Goal: Task Accomplishment & Management: Manage account settings

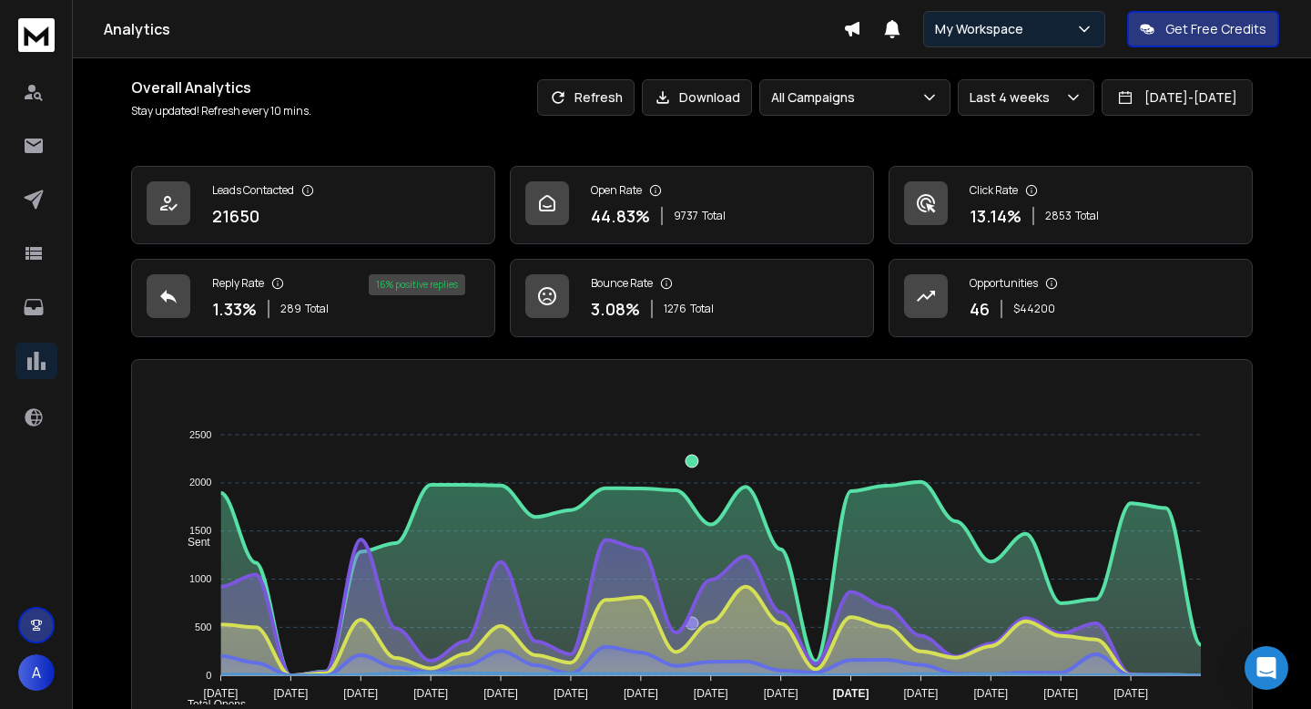
click at [990, 34] on p "My Workspace" at bounding box center [983, 29] width 96 height 18
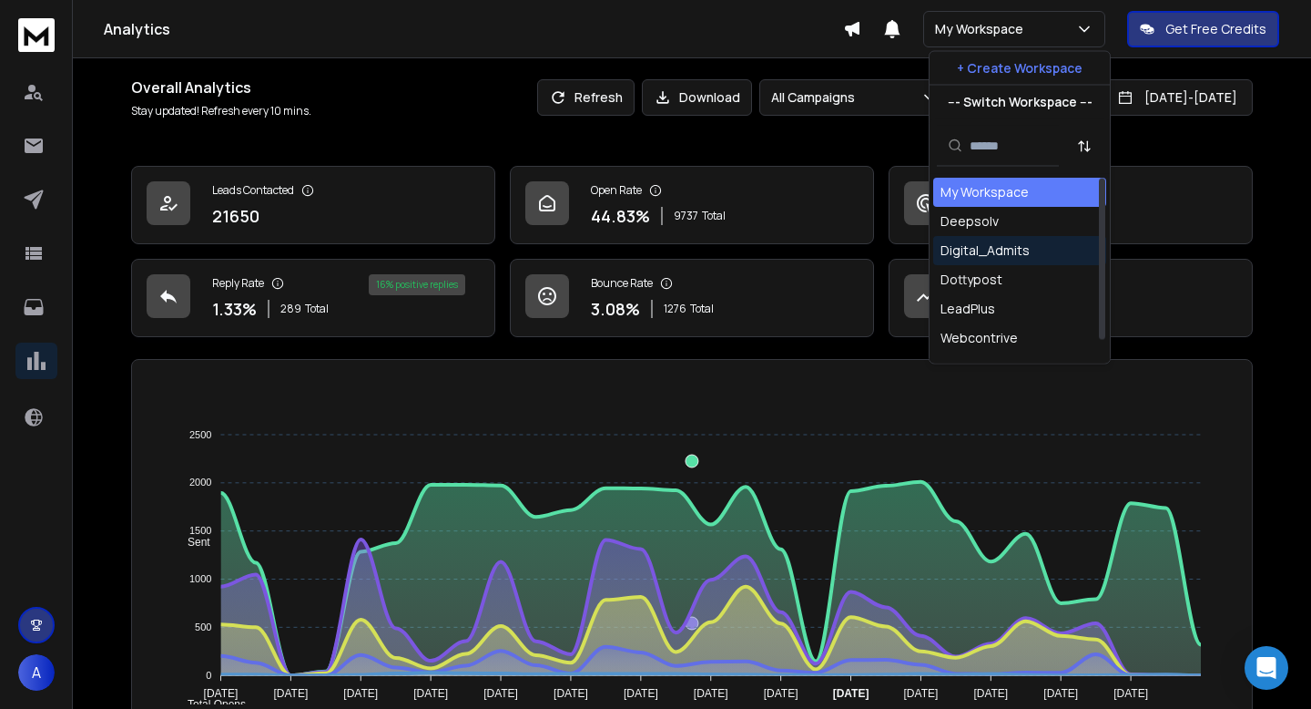
click at [982, 250] on div "Digital_Admits" at bounding box center [985, 250] width 89 height 18
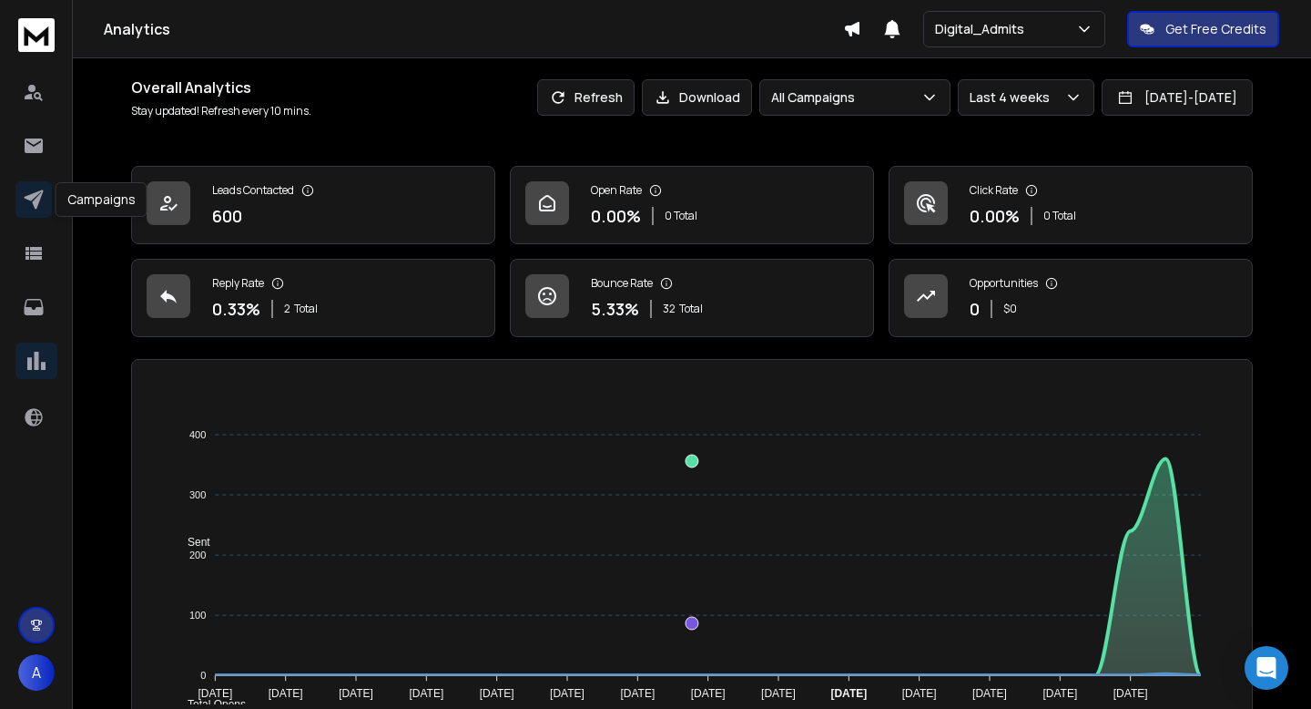
click at [36, 197] on icon at bounding box center [33, 198] width 19 height 19
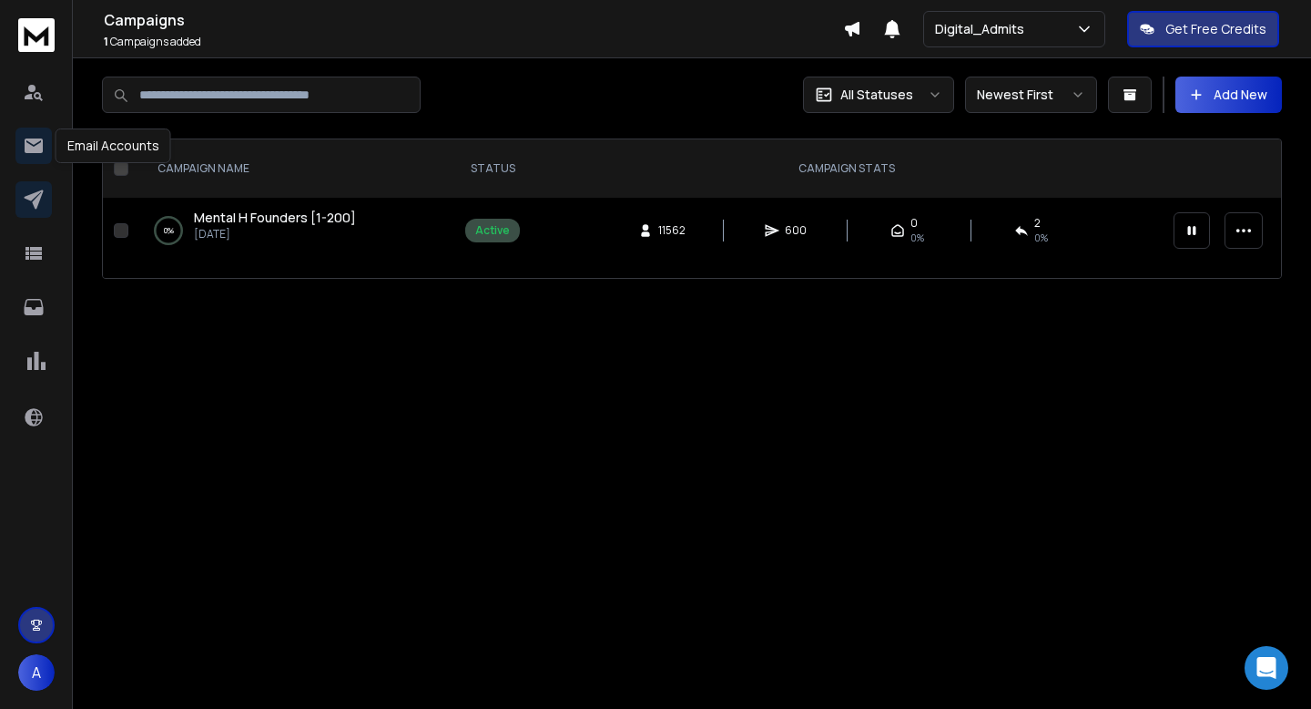
click at [33, 143] on icon at bounding box center [34, 145] width 18 height 15
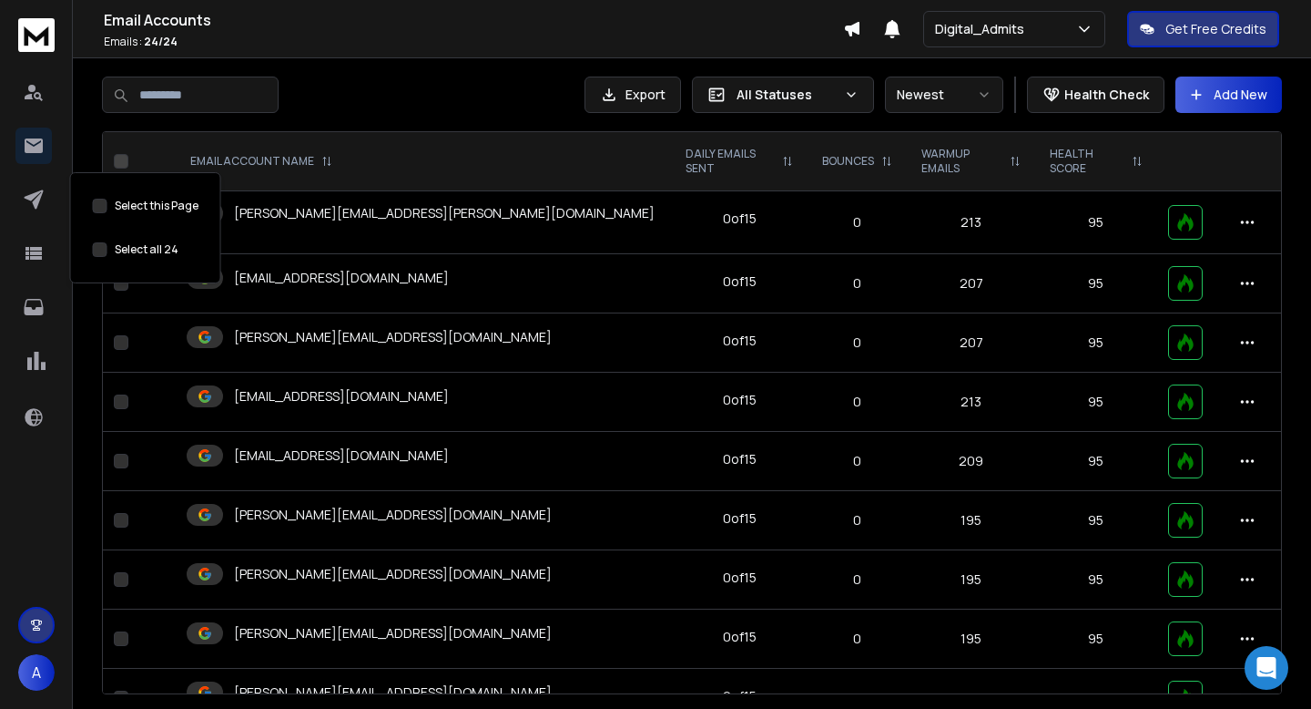
click at [117, 163] on button "Select this Page" at bounding box center [121, 161] width 15 height 15
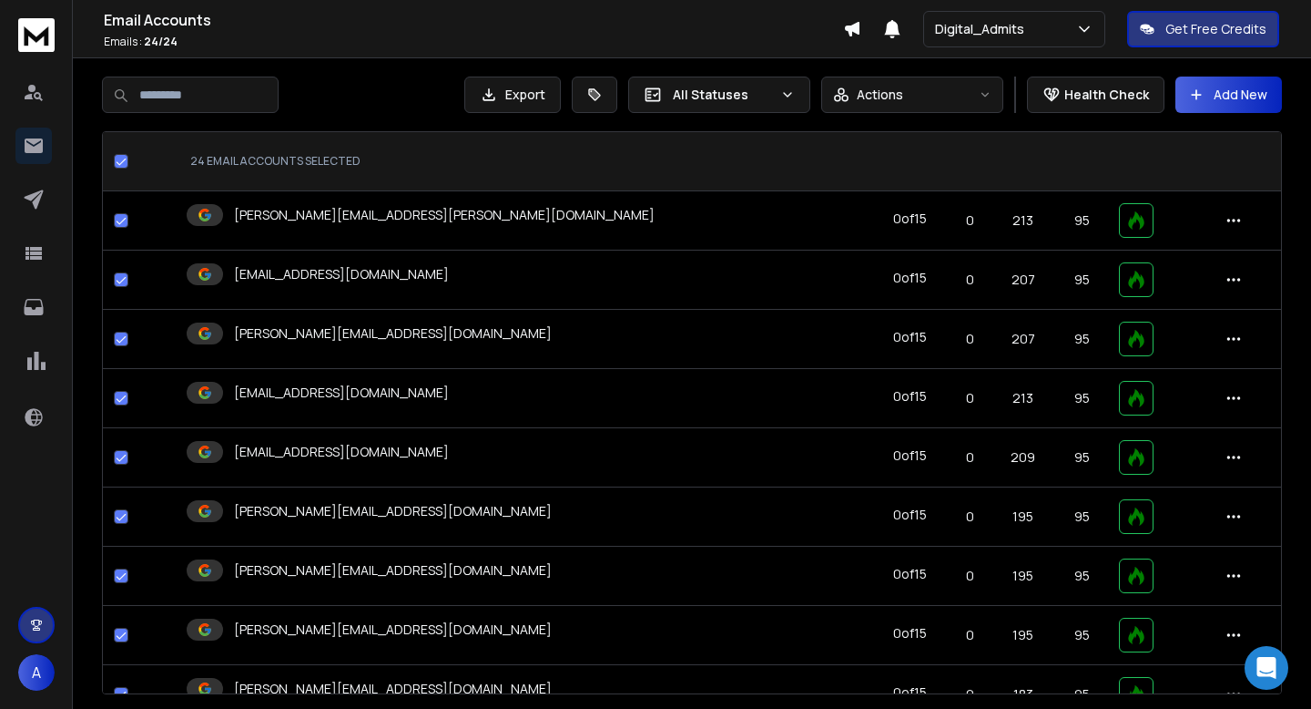
click at [461, 276] on div "[EMAIL_ADDRESS][DOMAIN_NAME]" at bounding box center [524, 274] width 674 height 22
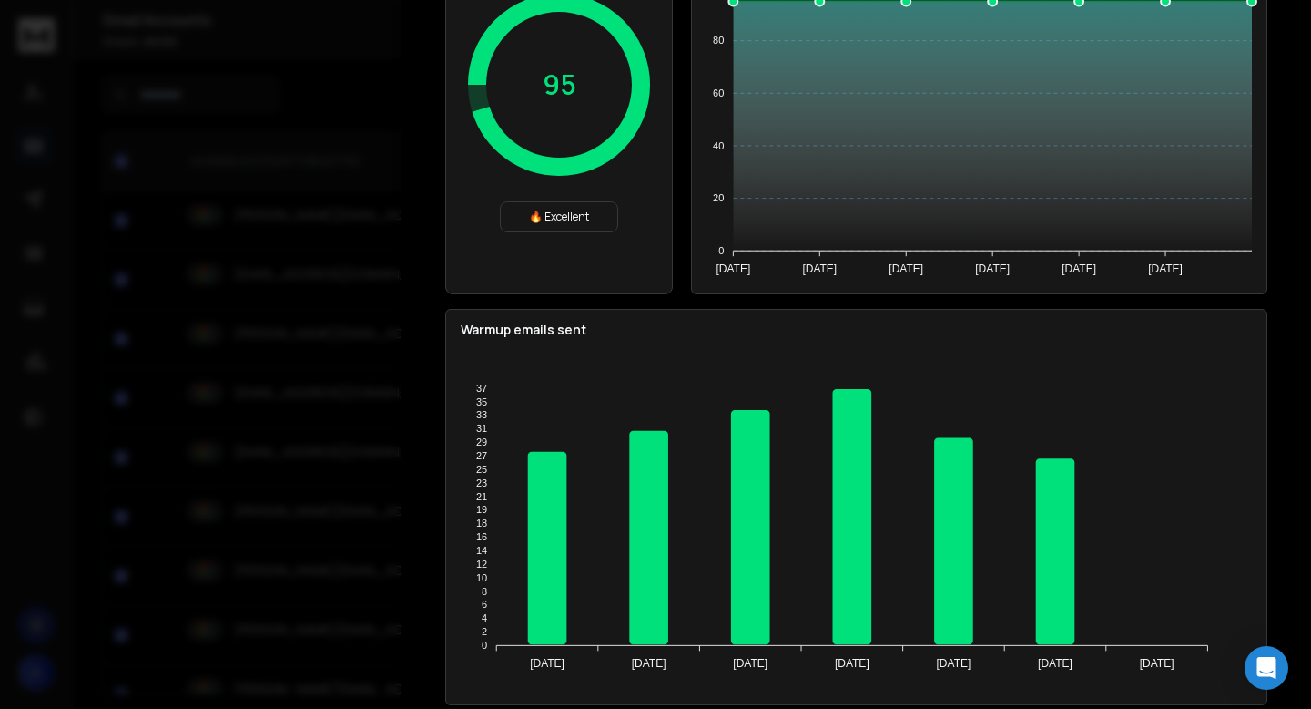
scroll to position [787, 0]
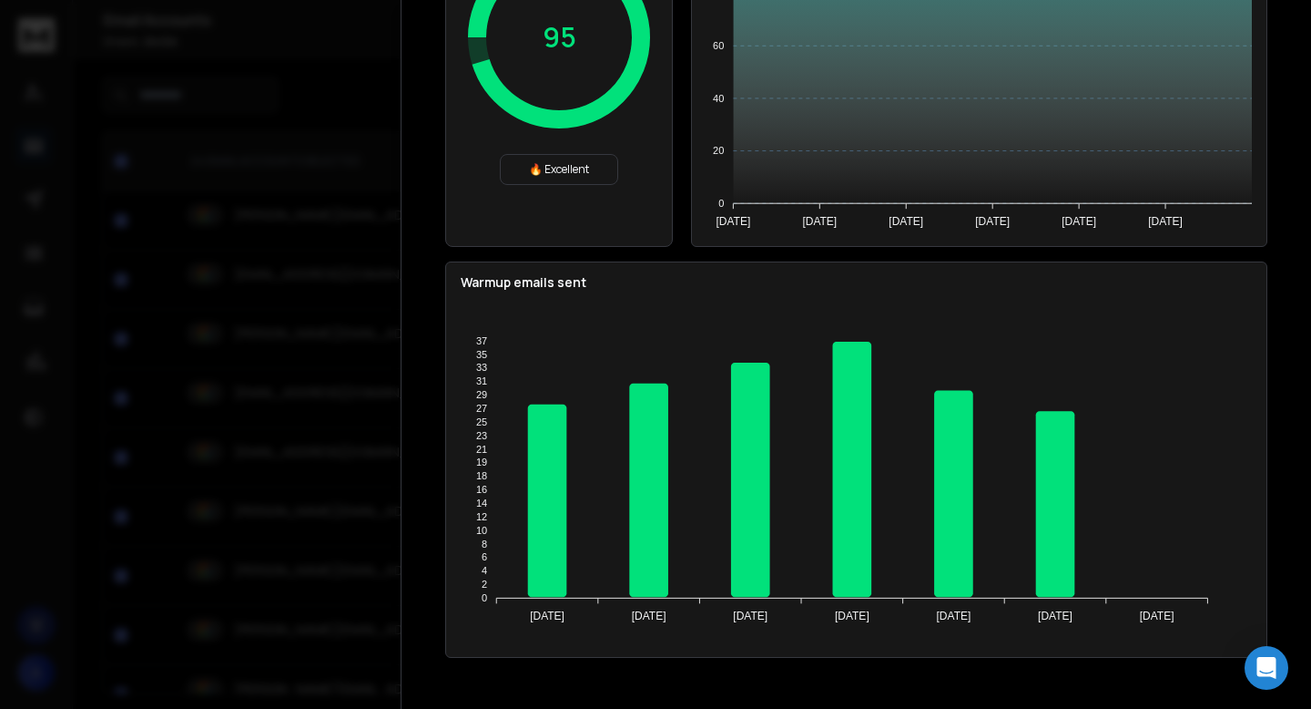
click at [320, 403] on div at bounding box center [655, 354] width 1311 height 709
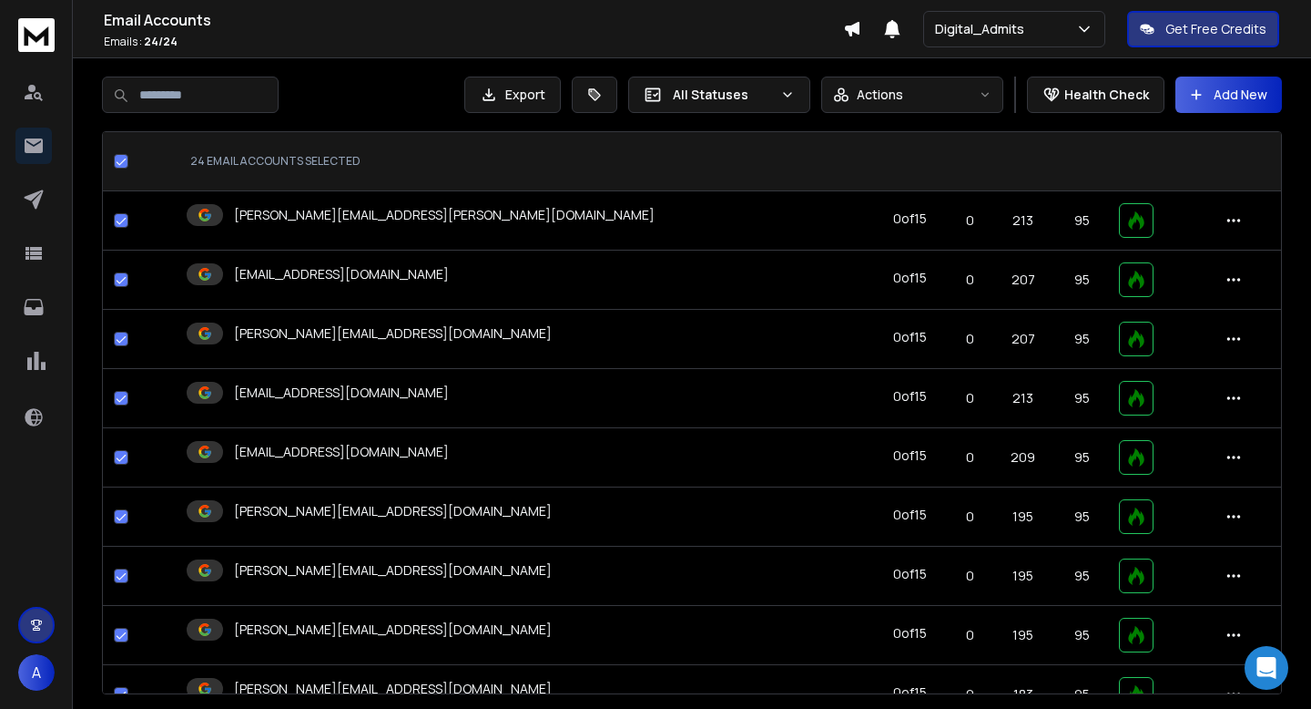
click at [887, 115] on div "Export All Statuses Actions Health Check Add New 24 EMAIL ACCOUNTS SELECTED [PE…" at bounding box center [692, 384] width 1180 height 617
click at [897, 107] on button "Actions" at bounding box center [912, 94] width 182 height 36
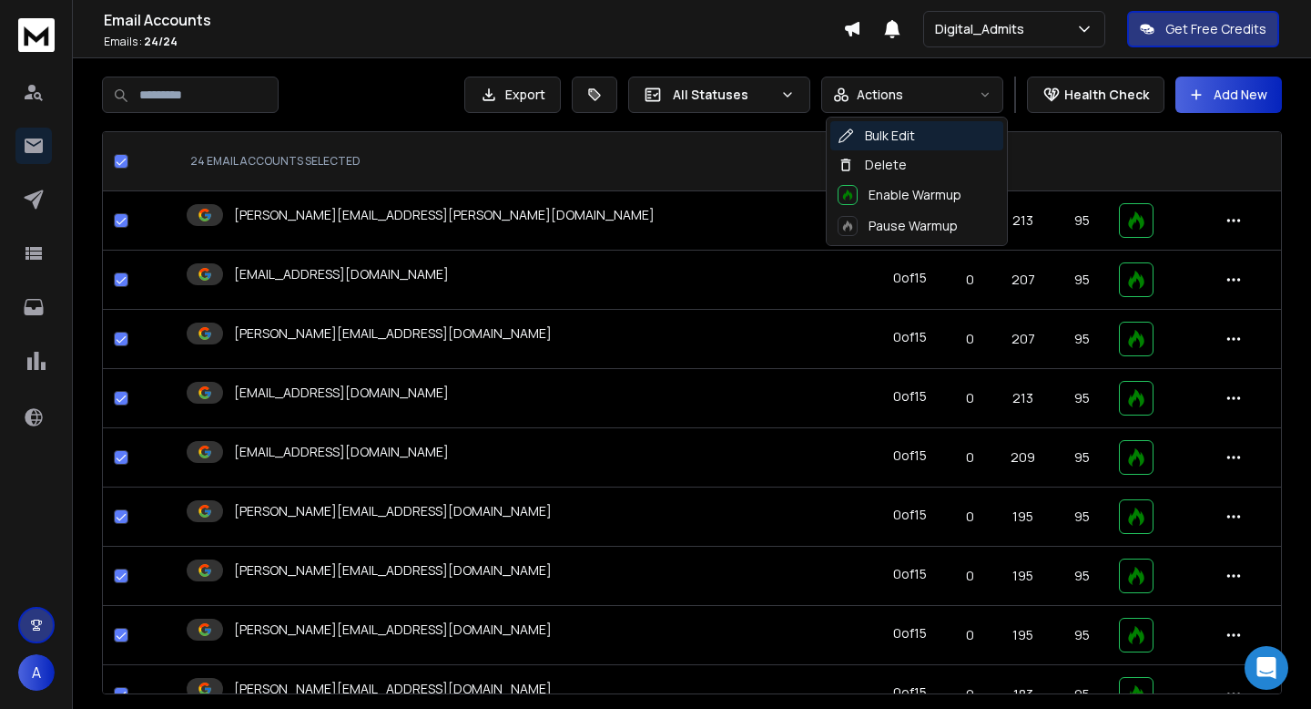
click at [894, 139] on div "Bulk Edit" at bounding box center [876, 136] width 77 height 18
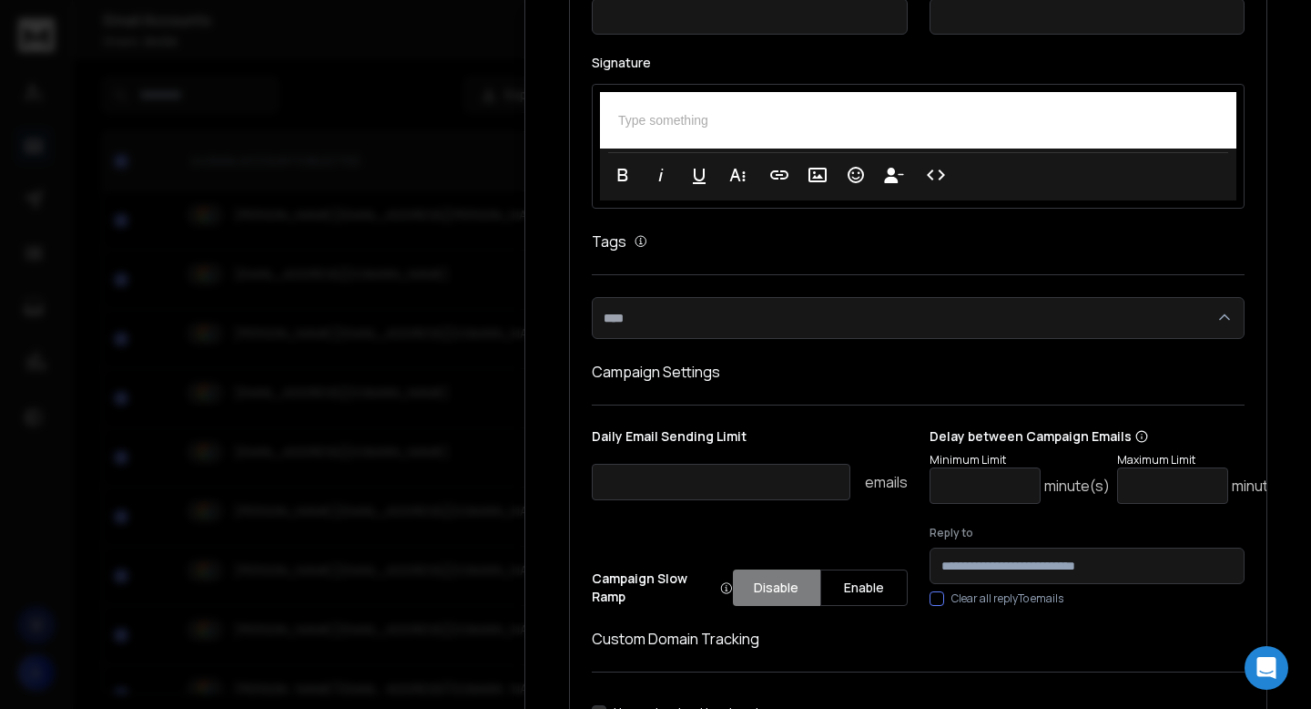
scroll to position [366, 0]
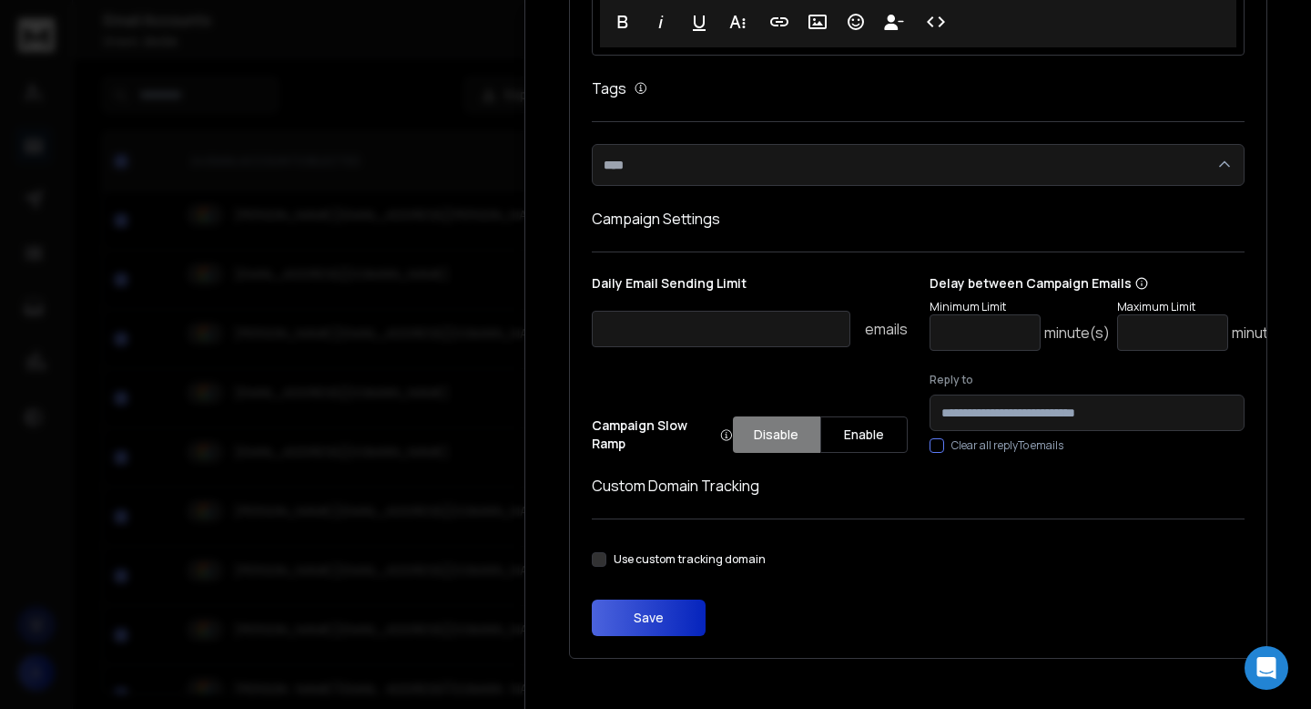
click at [791, 329] on input "number" at bounding box center [721, 329] width 259 height 36
type input "**"
click at [656, 620] on button "Save" at bounding box center [649, 617] width 114 height 36
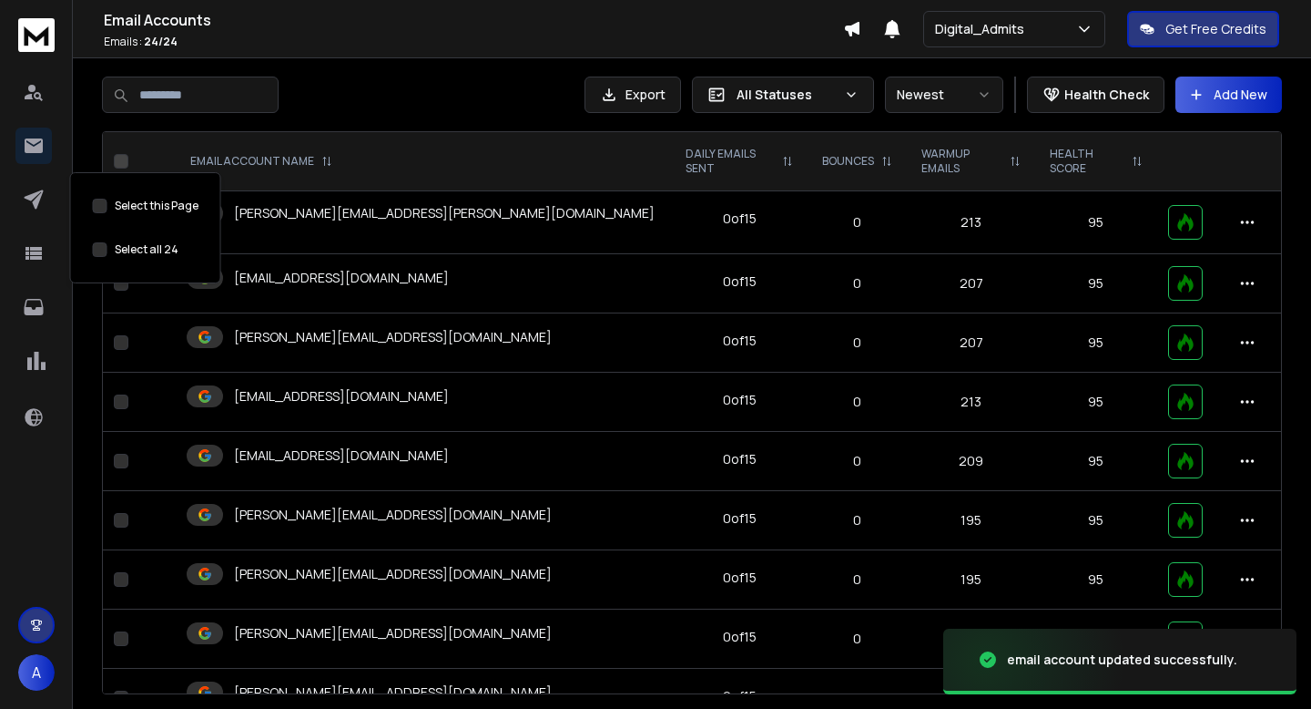
click at [102, 248] on button "Select this Page" at bounding box center [100, 249] width 15 height 15
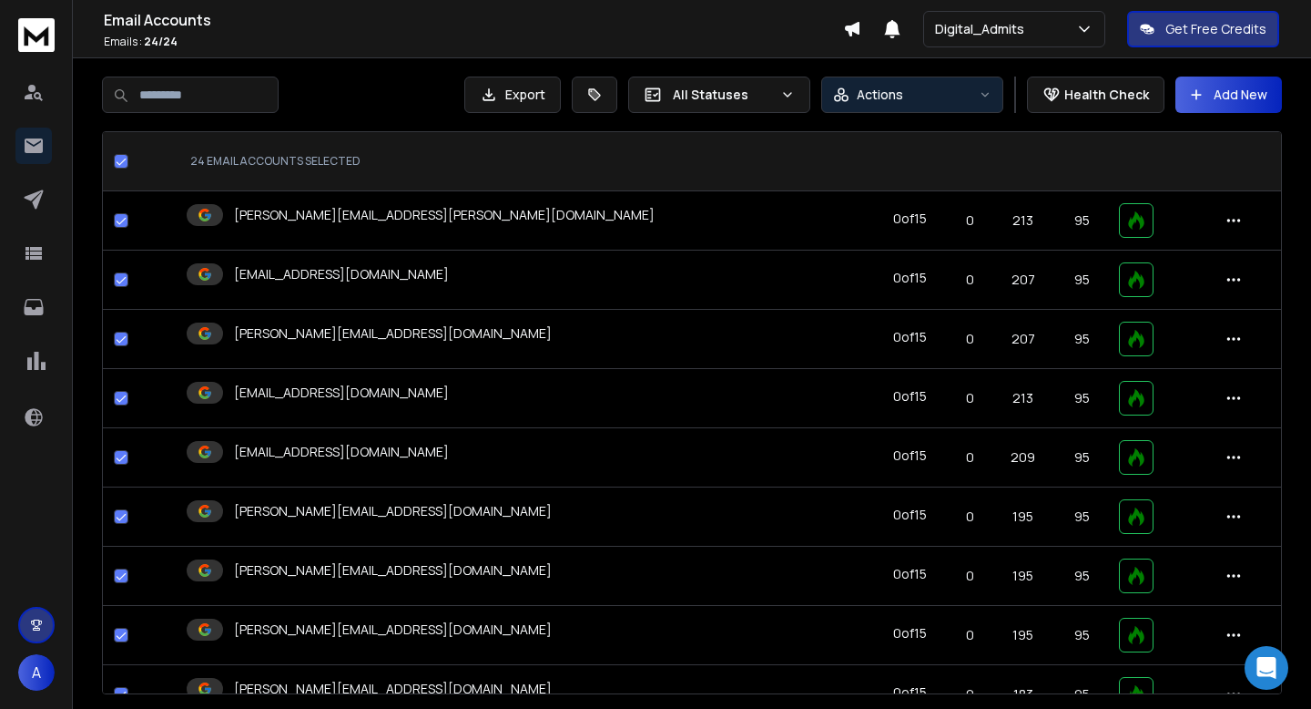
click at [930, 98] on div "Actions" at bounding box center [902, 95] width 138 height 18
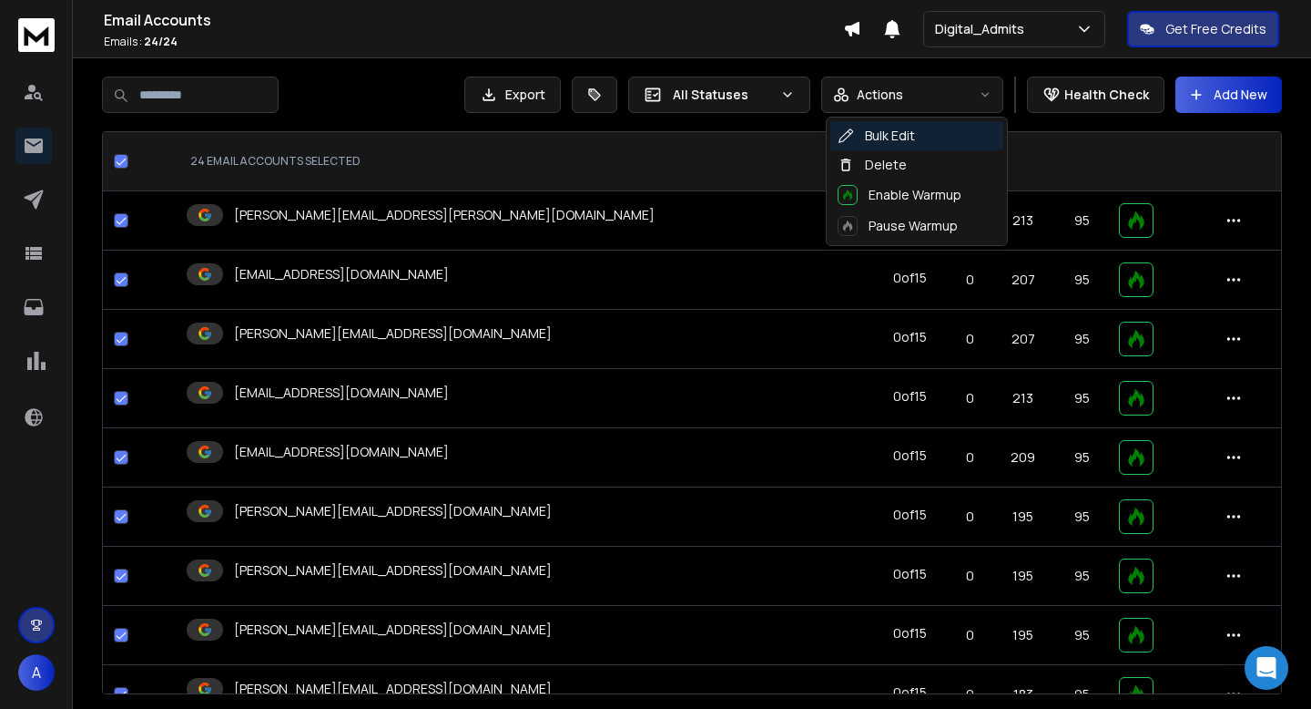
click at [916, 142] on div "Bulk Edit" at bounding box center [917, 135] width 173 height 29
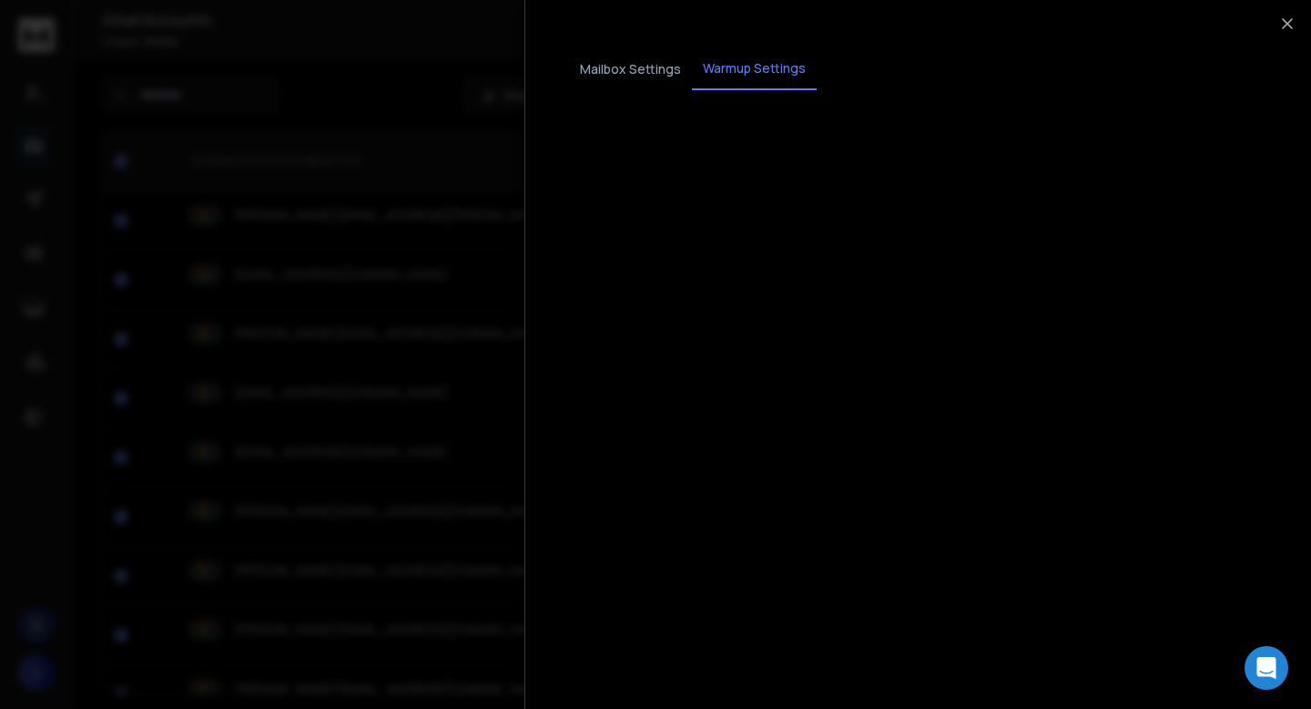
click at [780, 65] on button "Warmup Settings" at bounding box center [754, 69] width 125 height 42
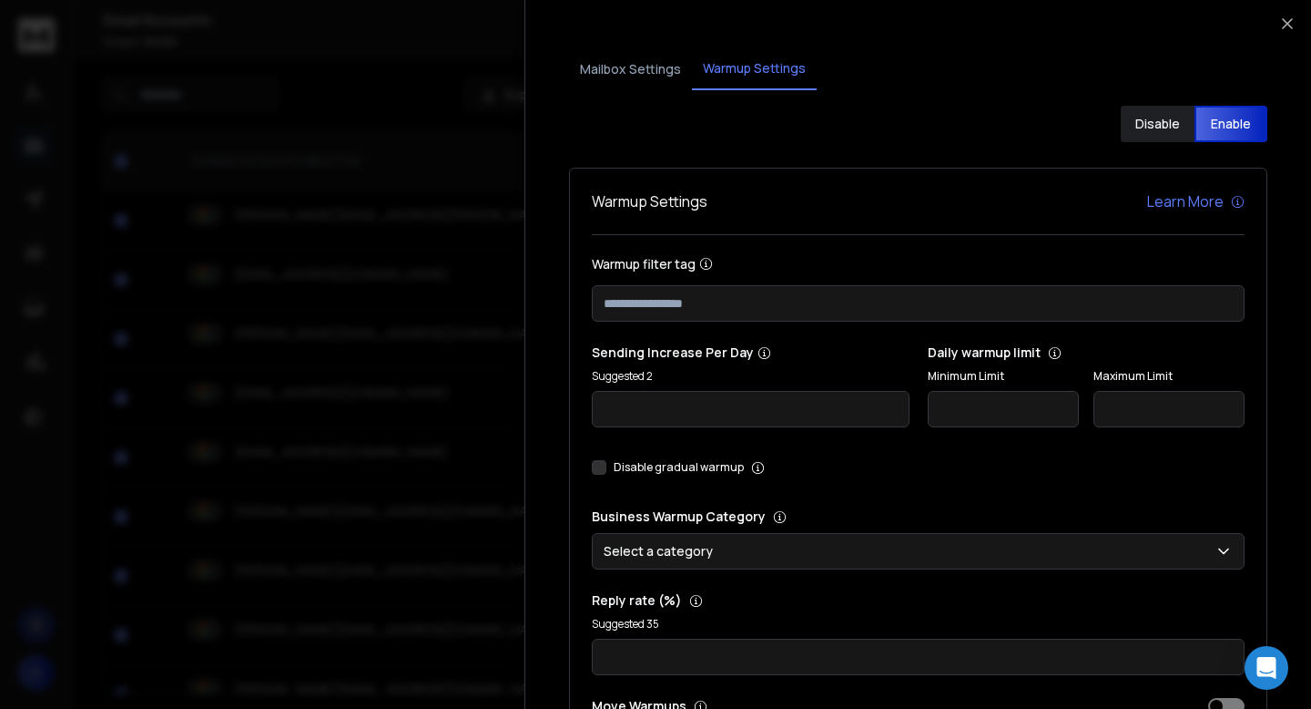
click at [1124, 416] on input "number" at bounding box center [1169, 409] width 151 height 36
type input "**"
click at [1030, 412] on input "number" at bounding box center [1003, 409] width 151 height 36
type input "**"
click at [1000, 475] on div "Disable gradual warmup" at bounding box center [918, 467] width 653 height 36
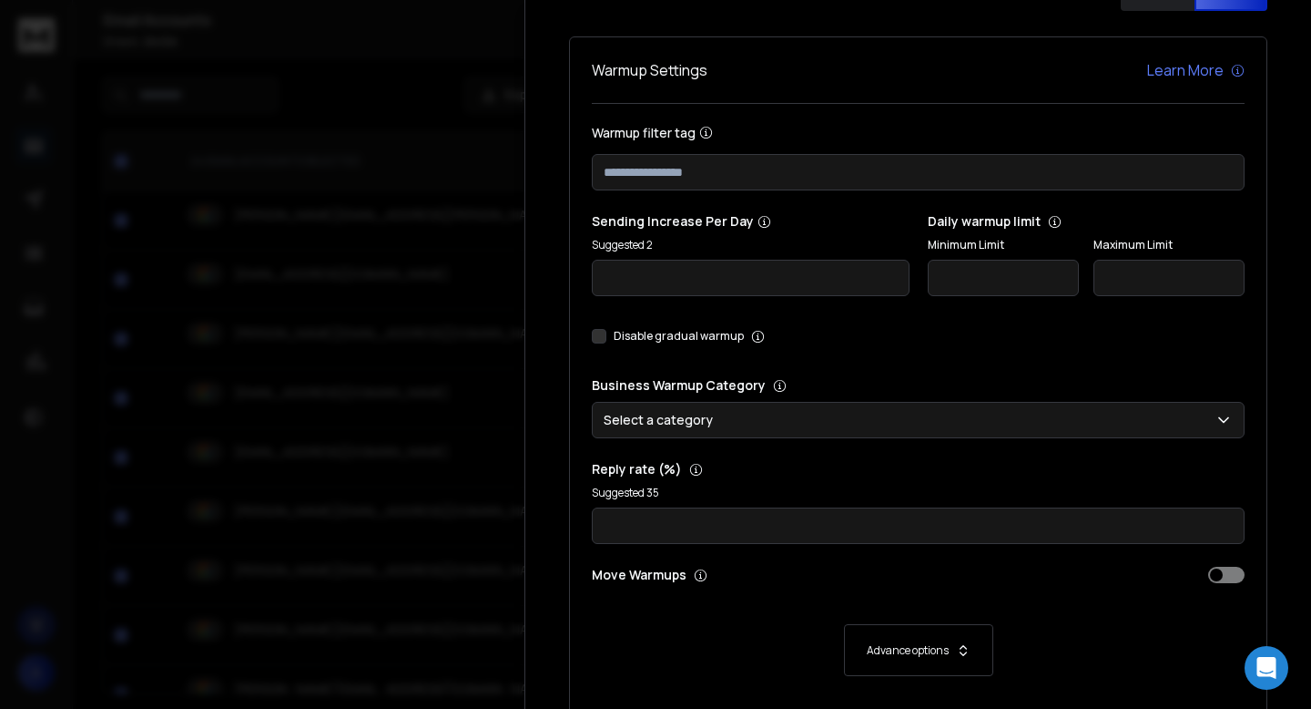
scroll to position [249, 0]
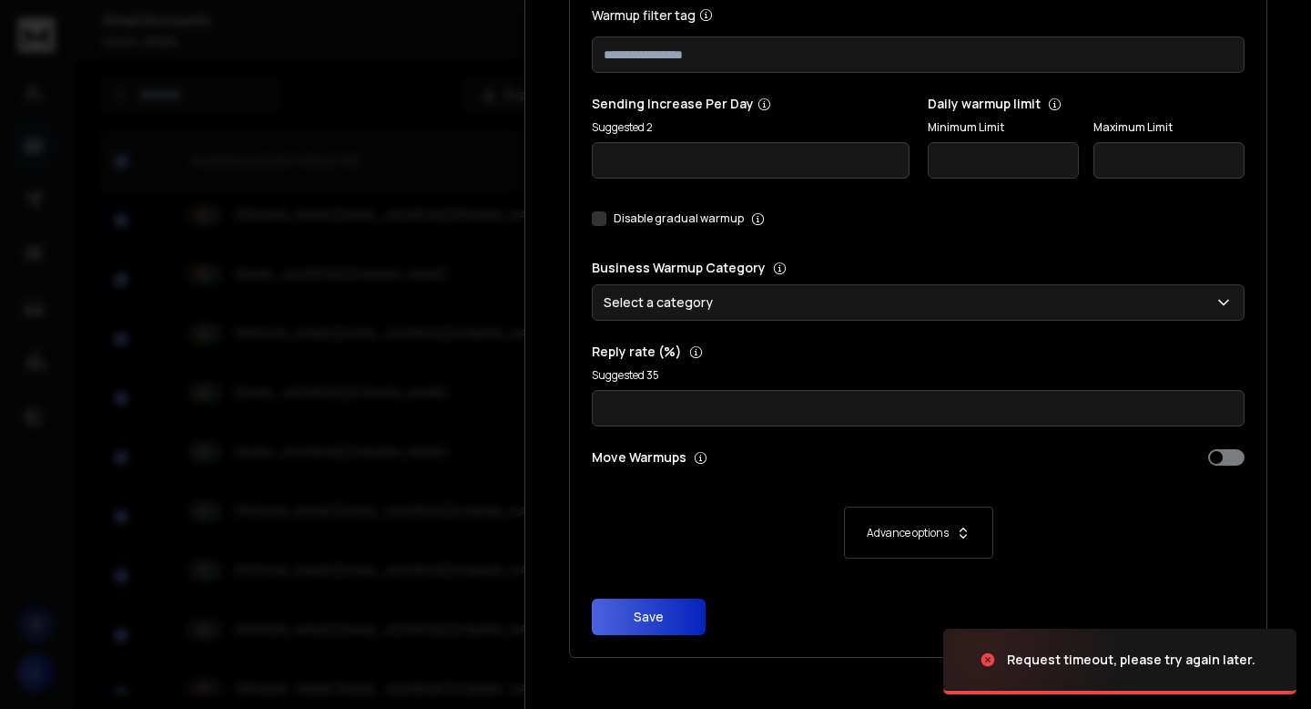
click at [658, 611] on button "Save" at bounding box center [649, 616] width 114 height 36
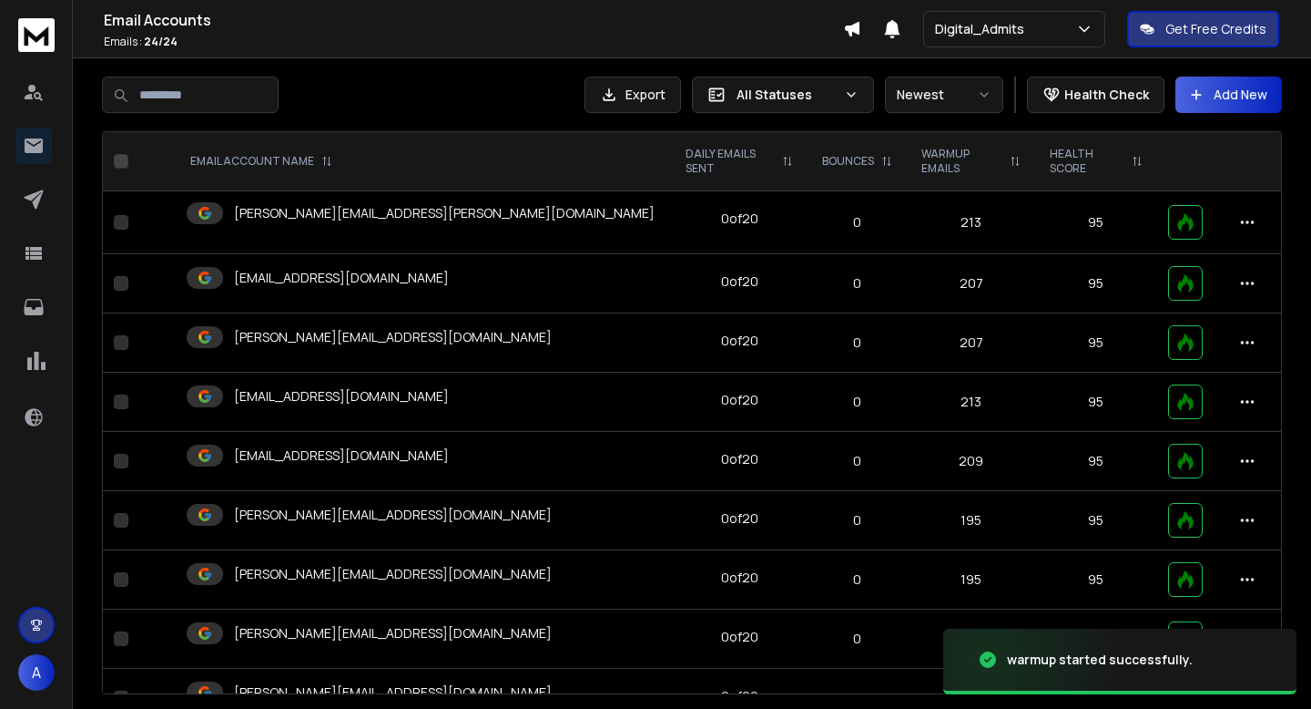
click at [423, 400] on div "[EMAIL_ADDRESS][DOMAIN_NAME]" at bounding box center [424, 396] width 474 height 22
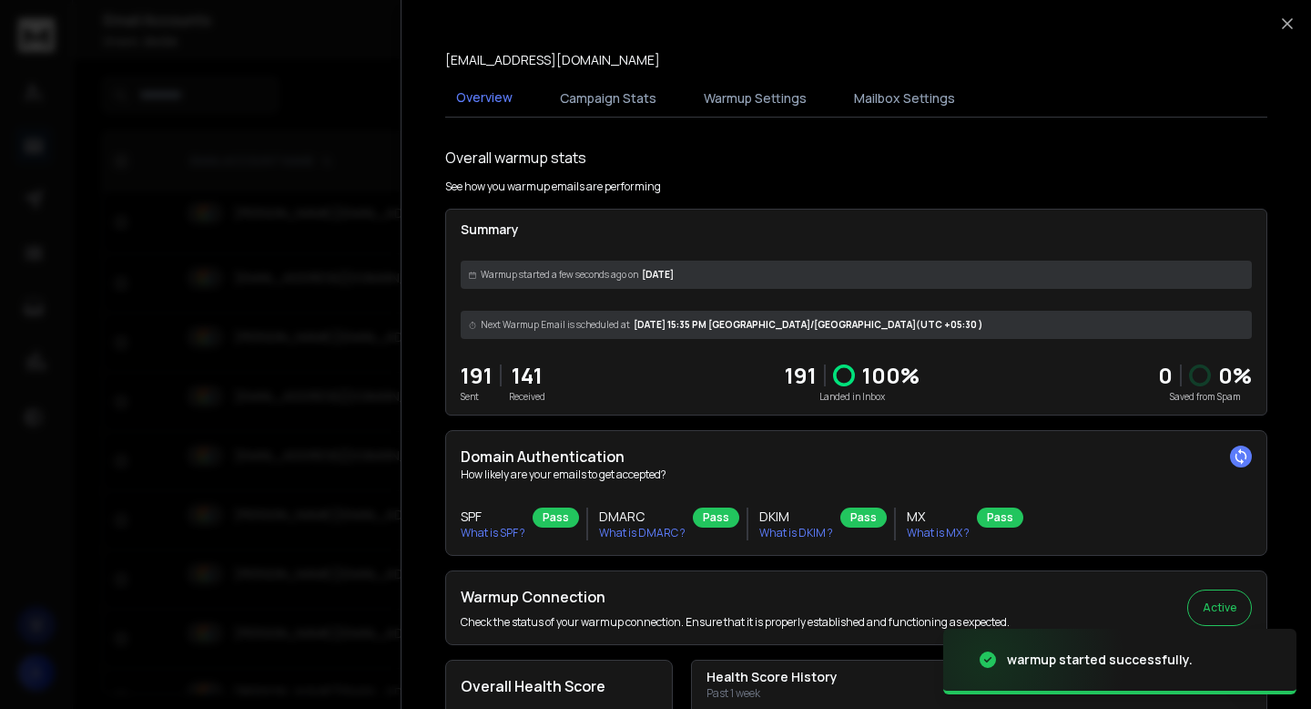
click at [755, 106] on button "Warmup Settings" at bounding box center [755, 98] width 125 height 40
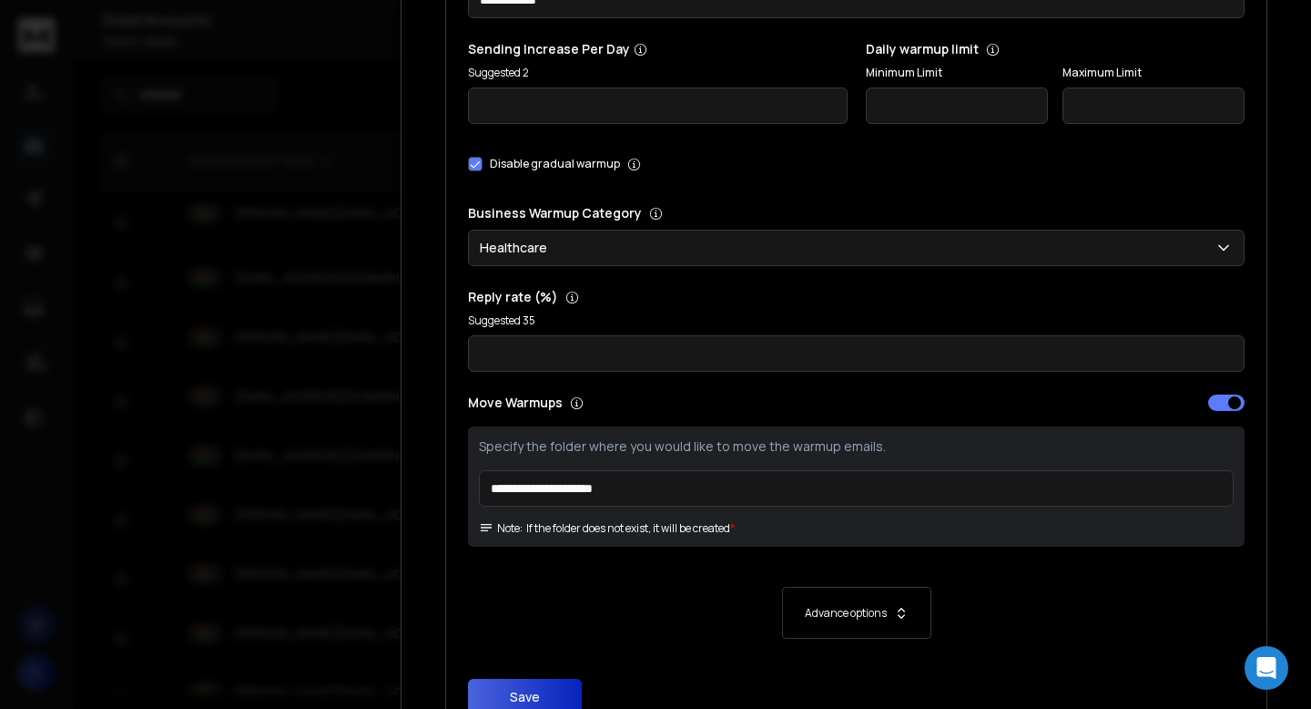
scroll to position [421, 0]
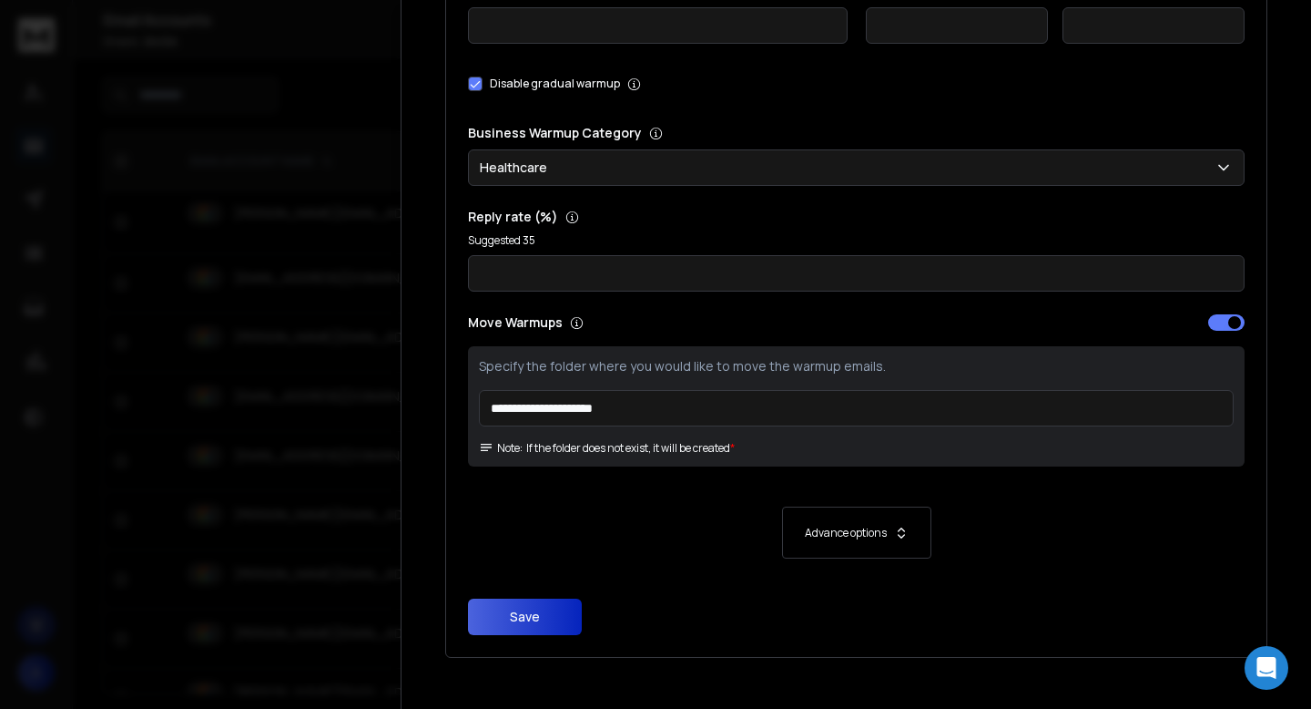
click at [352, 437] on div at bounding box center [655, 354] width 1311 height 709
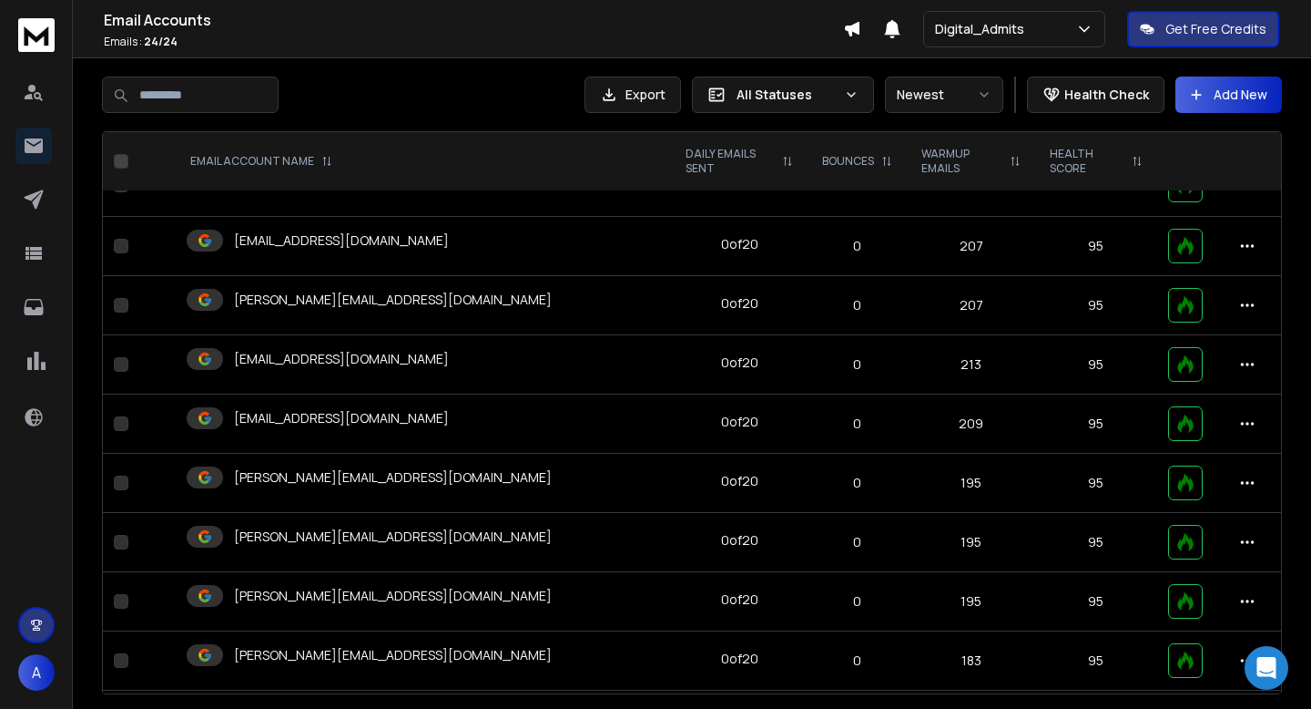
scroll to position [0, 0]
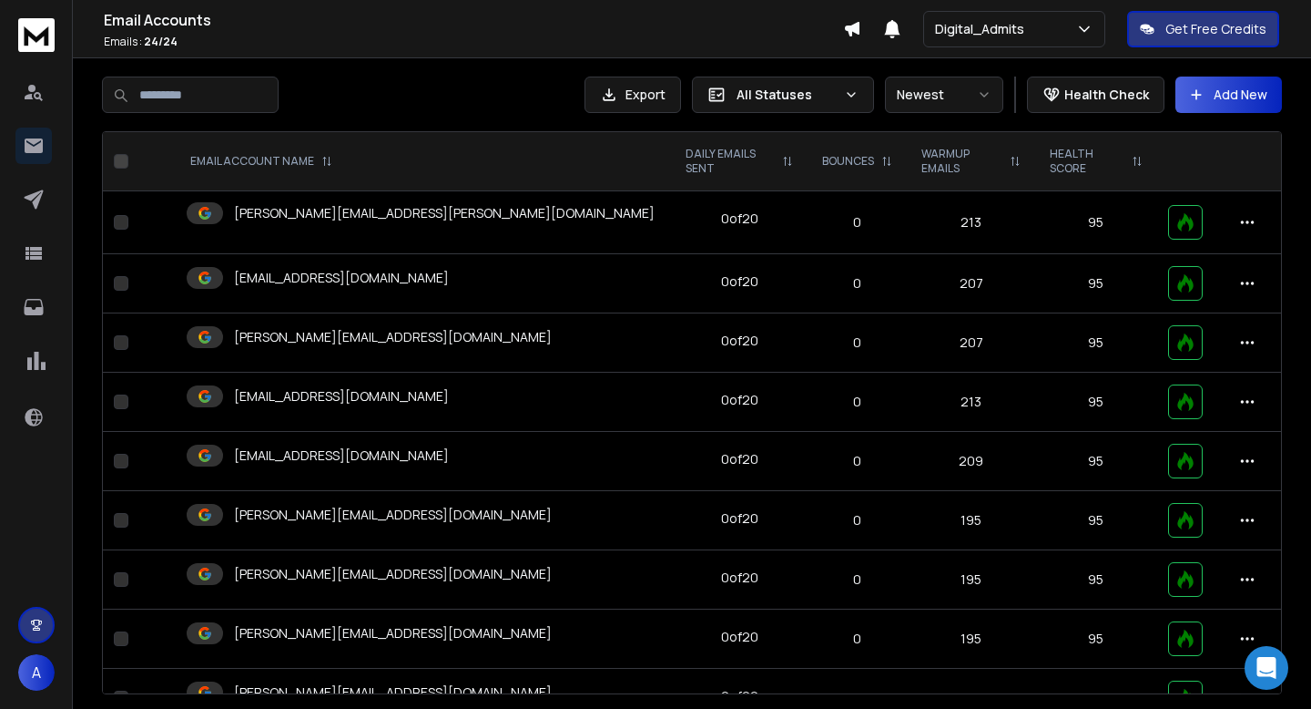
click at [342, 404] on td "[EMAIL_ADDRESS][DOMAIN_NAME]" at bounding box center [423, 401] width 495 height 59
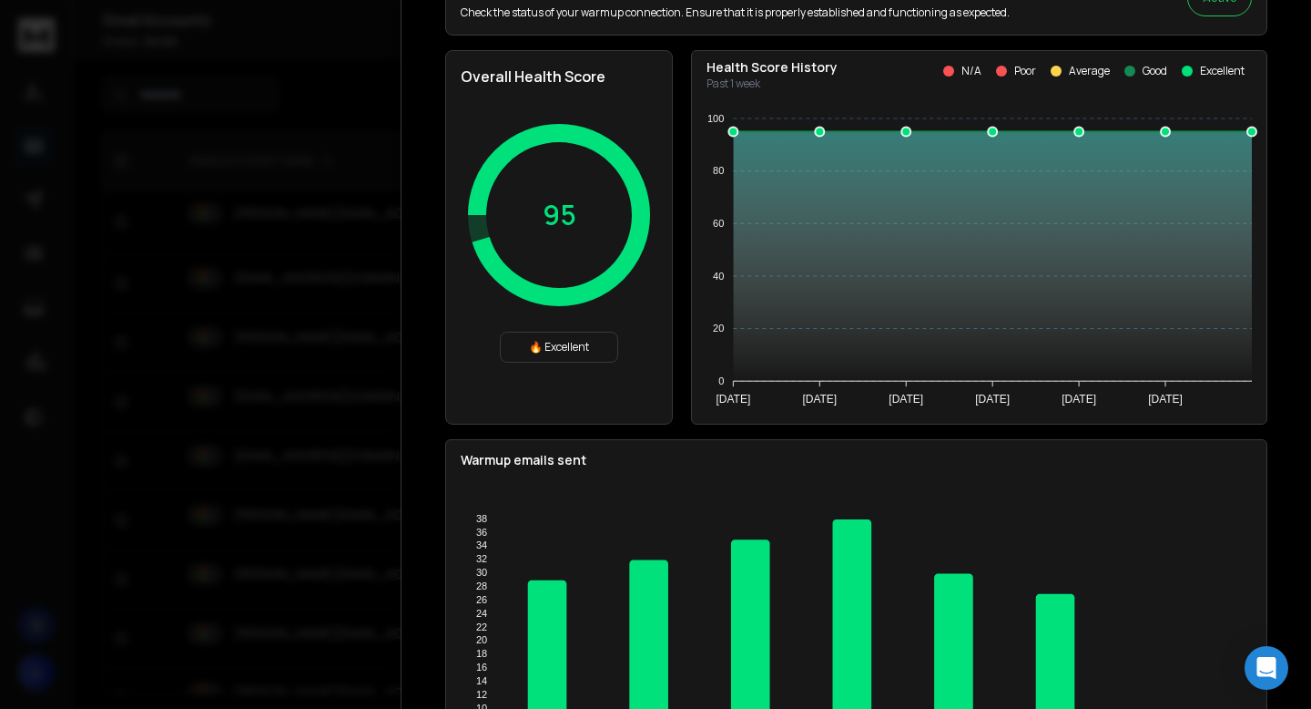
scroll to position [787, 0]
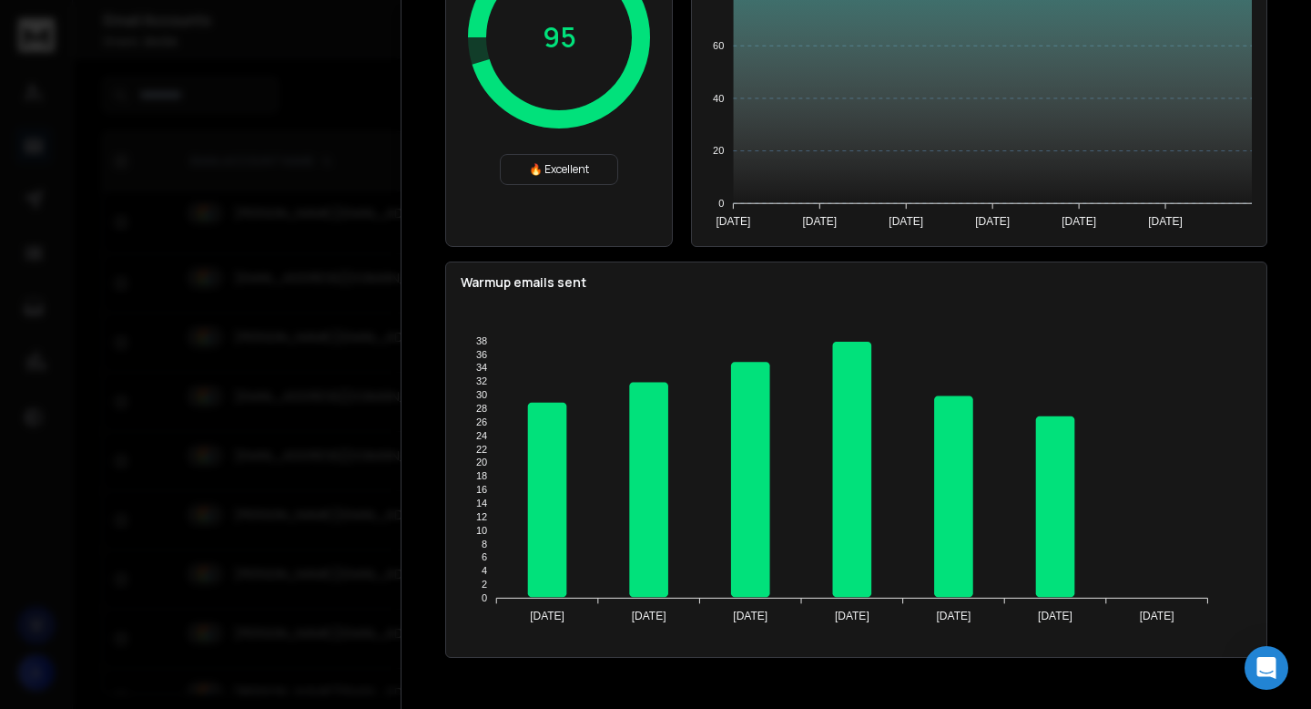
click at [249, 393] on div at bounding box center [655, 354] width 1311 height 709
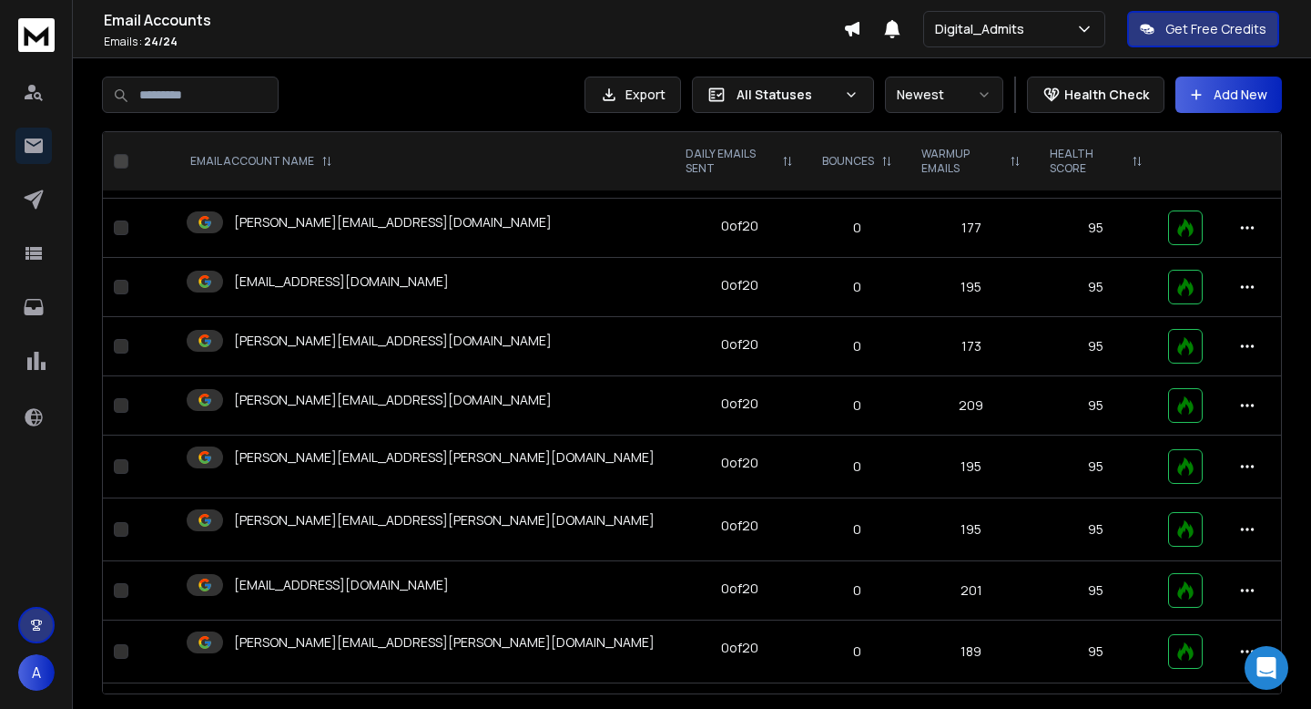
scroll to position [933, 0]
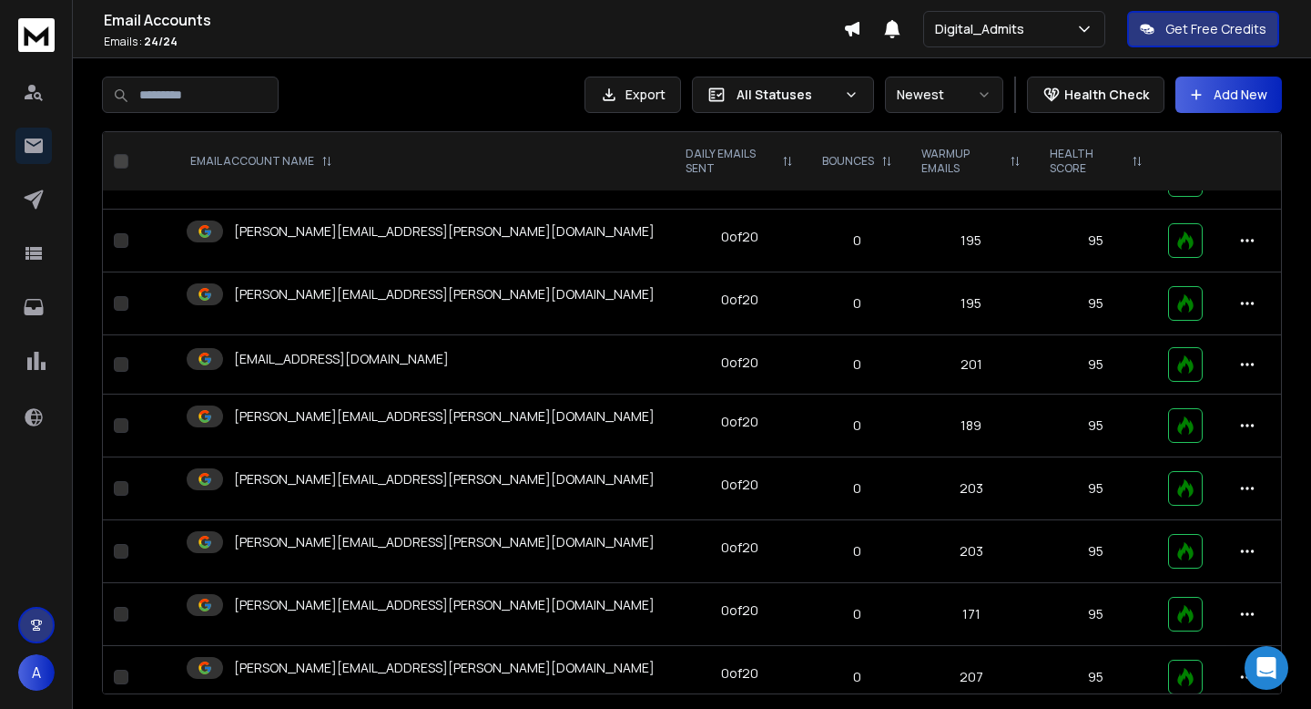
click at [401, 470] on p "[PERSON_NAME][EMAIL_ADDRESS][PERSON_NAME][DOMAIN_NAME]" at bounding box center [444, 479] width 421 height 18
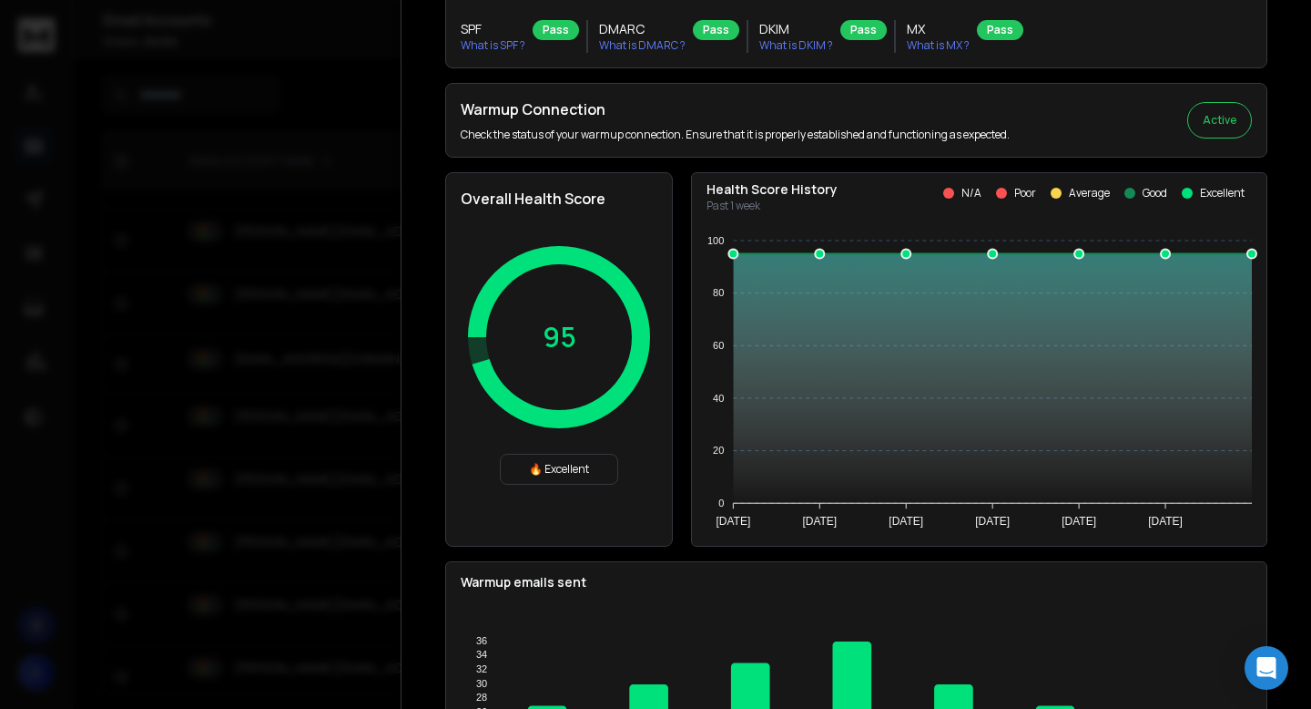
scroll to position [787, 0]
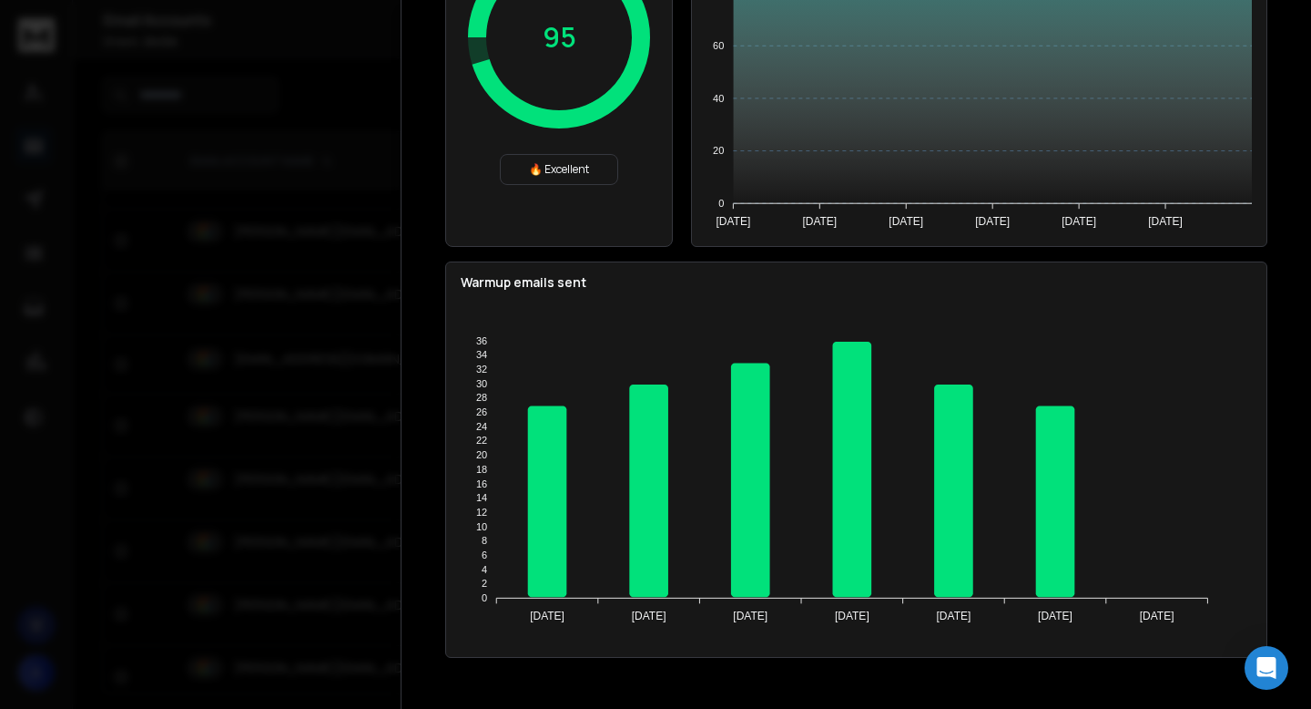
click at [273, 483] on div at bounding box center [655, 354] width 1311 height 709
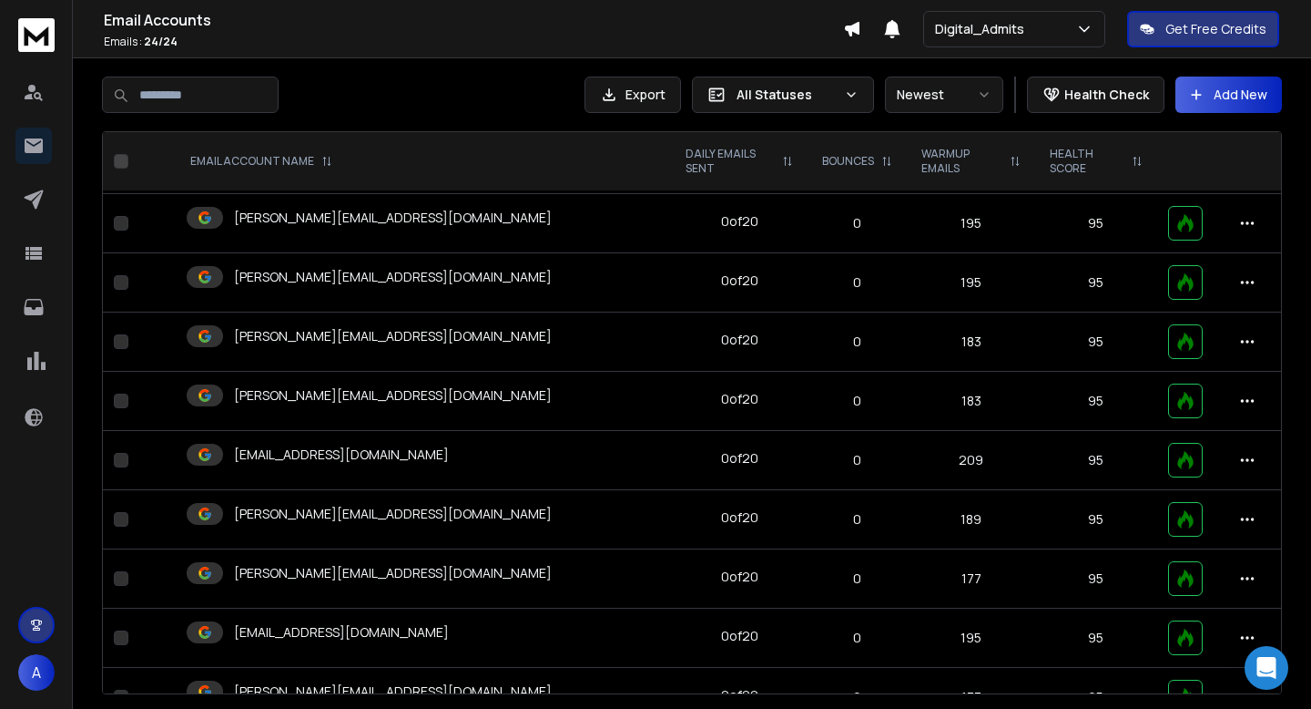
scroll to position [0, 0]
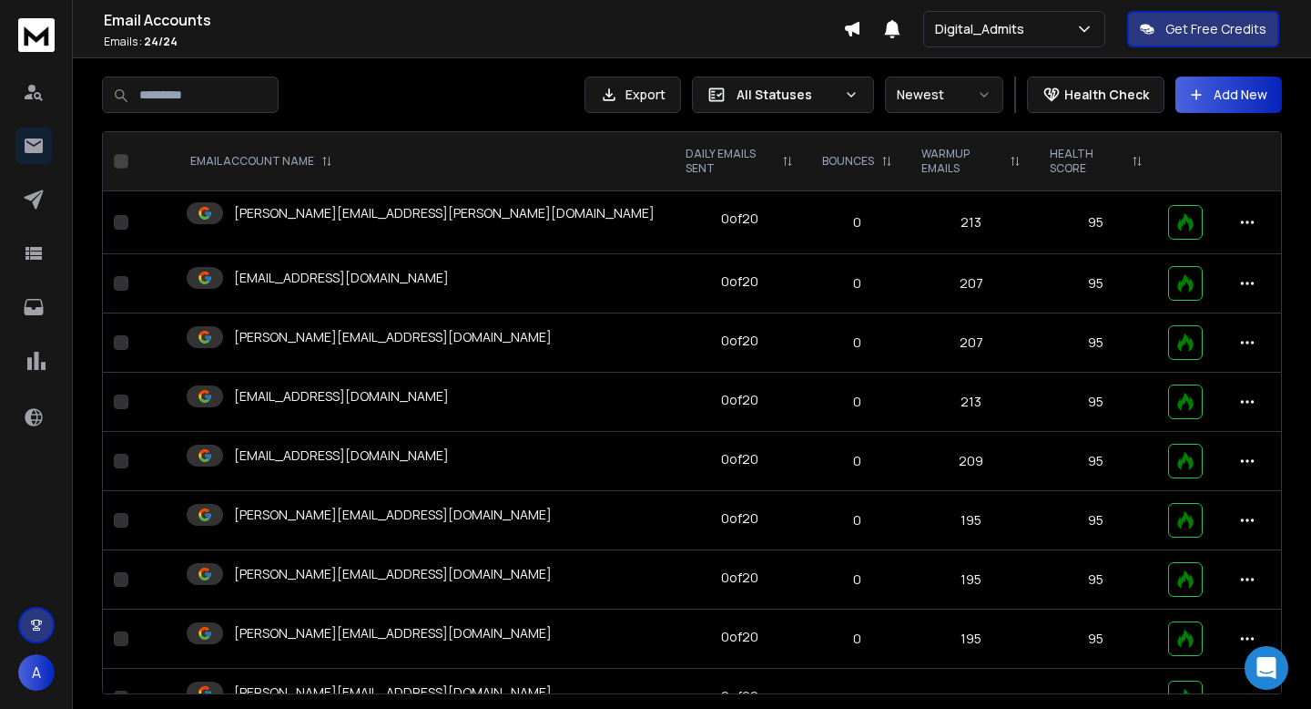
click at [405, 107] on div at bounding box center [338, 94] width 472 height 36
click at [974, 40] on button "Digital_Admits" at bounding box center [1014, 29] width 182 height 36
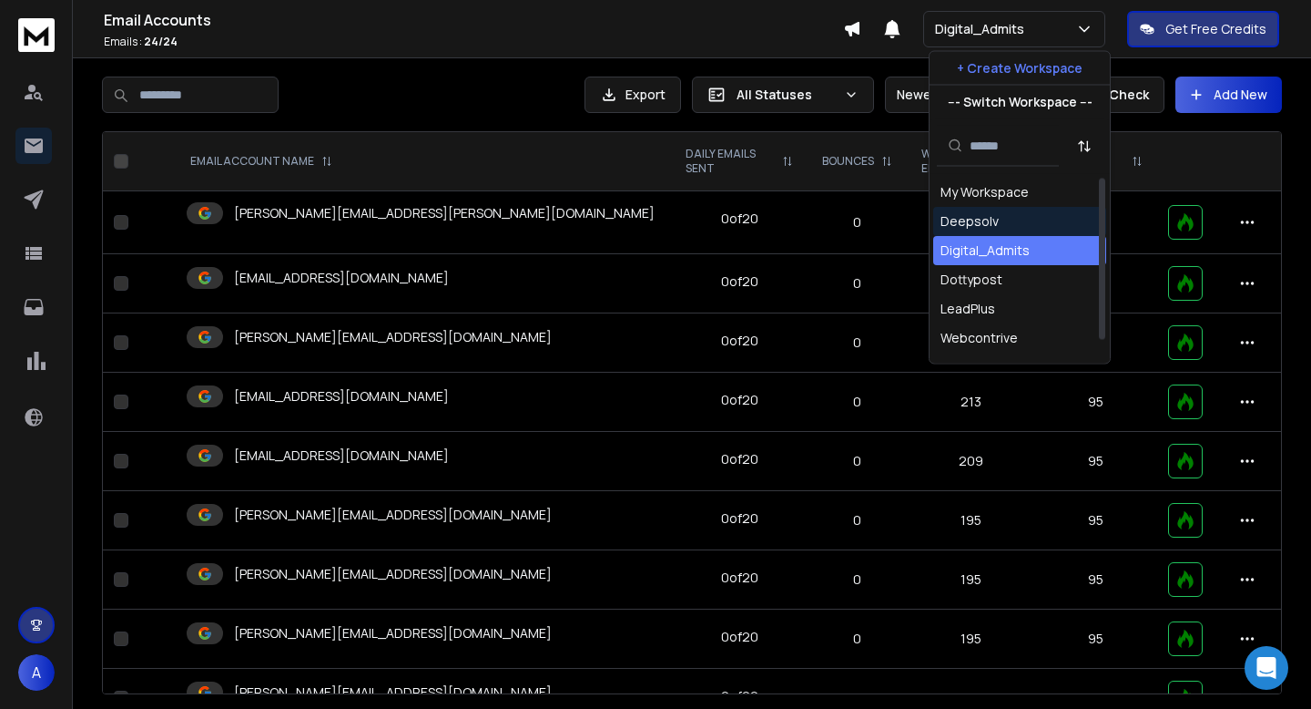
click at [995, 220] on div "Deepsolv" at bounding box center [1019, 221] width 173 height 29
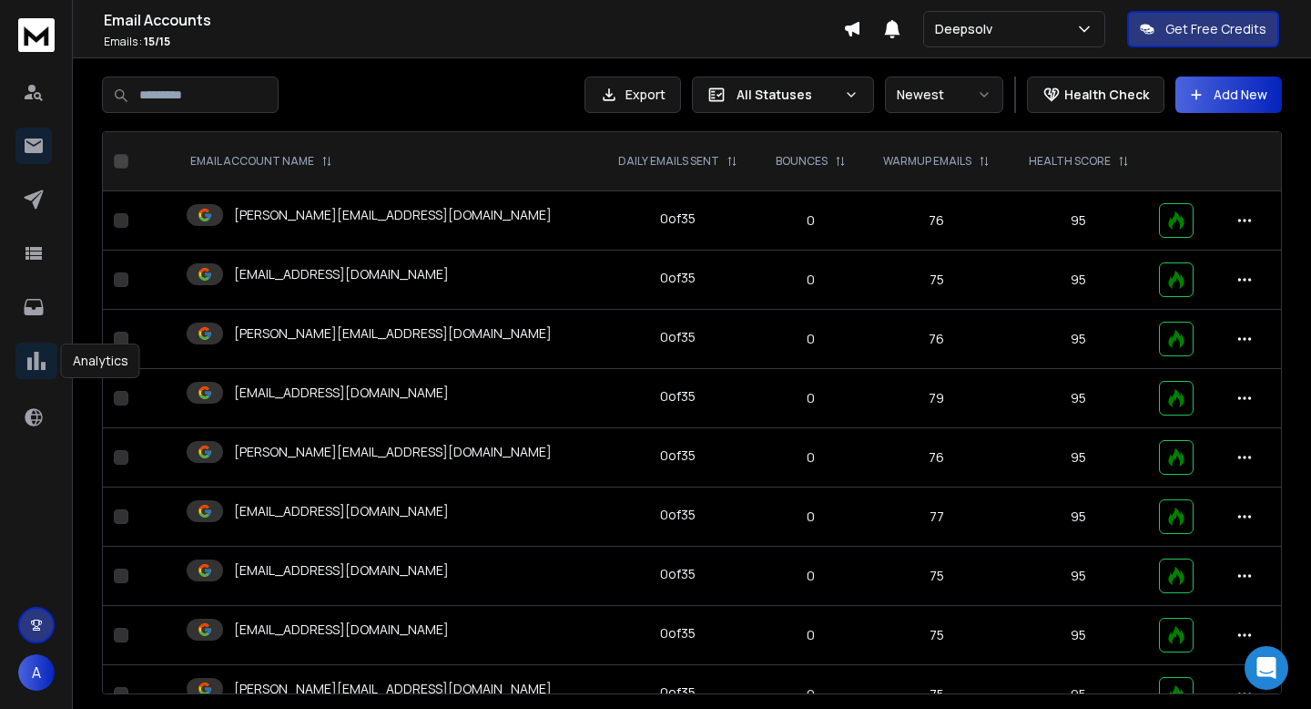
click at [40, 359] on icon at bounding box center [36, 360] width 27 height 27
